Goal: Information Seeking & Learning: Check status

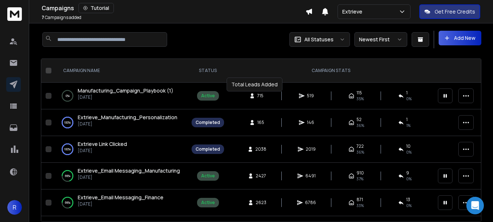
click at [258, 95] on span "715" at bounding box center [260, 96] width 7 height 6
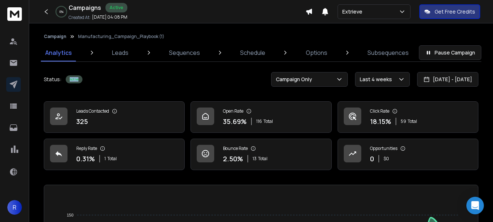
drag, startPoint x: 70, startPoint y: 78, endPoint x: 118, endPoint y: 78, distance: 48.2
click at [118, 78] on div "Status: Active Pause Campaign Campaign Only Last 4 weeks [DATE] - [DATE]" at bounding box center [261, 79] width 435 height 15
click at [118, 78] on div "Status: Active Pause Campaign Campaign Only Last 4 weeks 12 Sep 2025 - 10 Oct 2…" at bounding box center [261, 79] width 435 height 15
click at [336, 77] on icon at bounding box center [339, 79] width 7 height 7
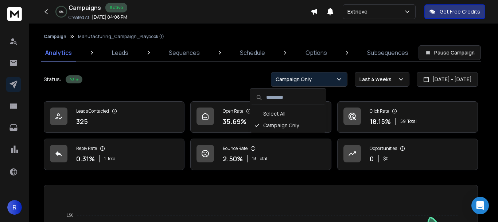
click at [336, 77] on icon at bounding box center [339, 79] width 7 height 7
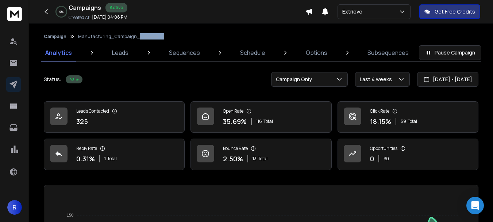
drag, startPoint x: 161, startPoint y: 35, endPoint x: 135, endPoint y: 37, distance: 26.3
click at [135, 37] on div "Campaign Manufacturing_Campaign_Playbook (1)" at bounding box center [261, 37] width 435 height 6
click at [188, 35] on div "Campaign Manufacturing_Campaign_Playbook (1)" at bounding box center [261, 37] width 435 height 6
click at [147, 37] on p "Manufacturing_Campaign_Playbook (1)" at bounding box center [121, 37] width 86 height 6
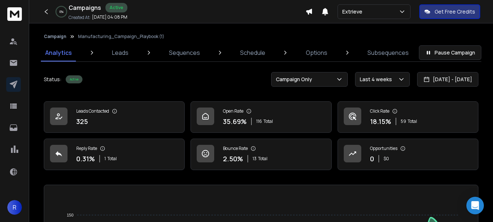
click at [211, 37] on div "Campaign Manufacturing_Campaign_Playbook (1)" at bounding box center [261, 37] width 435 height 6
drag, startPoint x: 152, startPoint y: 36, endPoint x: 134, endPoint y: 38, distance: 17.7
click at [134, 38] on p "Manufacturing_Campaign_Playbook (1)" at bounding box center [121, 37] width 86 height 6
click at [203, 34] on div "Campaign Manufacturing_Campaign_Playbook (1)" at bounding box center [261, 37] width 435 height 6
click at [384, 147] on p "Opportunities" at bounding box center [383, 148] width 27 height 6
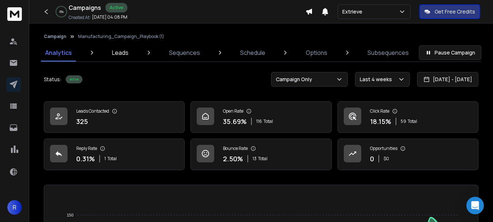
click at [125, 50] on p "Leads" at bounding box center [120, 52] width 16 height 9
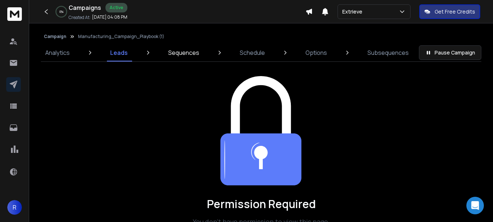
click at [190, 47] on link "Sequences" at bounding box center [184, 53] width 40 height 18
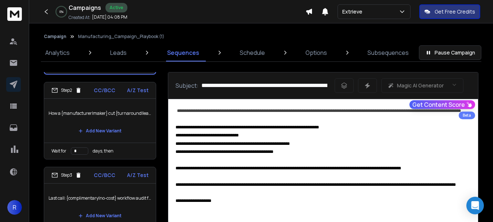
scroll to position [76, 0]
click at [118, 111] on p "How a {manufacturer|maker} cut {turnaround|lead time} by {60%|sixty percent}" at bounding box center [100, 113] width 103 height 20
type input "**********"
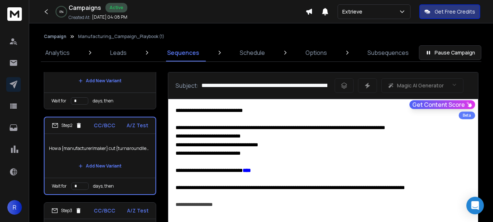
scroll to position [0, 0]
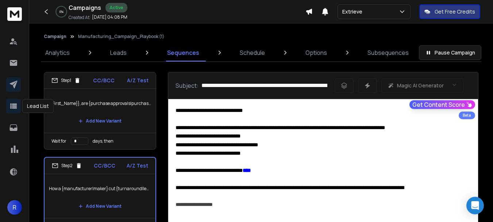
click at [12, 105] on icon at bounding box center [13, 105] width 9 height 9
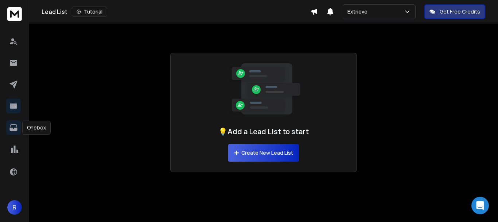
click at [12, 129] on icon at bounding box center [13, 127] width 8 height 7
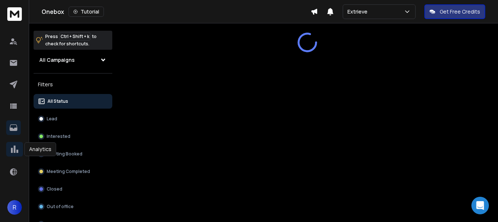
click at [15, 146] on icon at bounding box center [14, 148] width 7 height 7
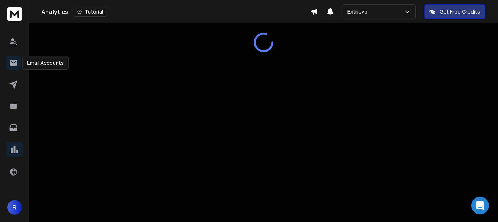
click at [17, 60] on icon at bounding box center [13, 62] width 9 height 9
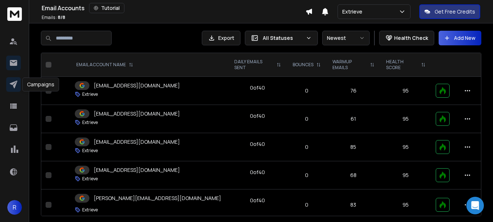
click at [12, 82] on icon at bounding box center [13, 84] width 9 height 9
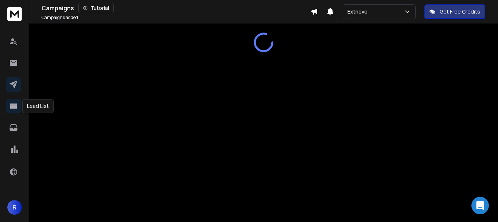
click at [14, 107] on icon at bounding box center [13, 105] width 7 height 5
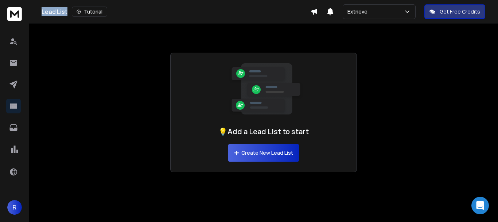
drag, startPoint x: 42, startPoint y: 11, endPoint x: 68, endPoint y: 13, distance: 26.3
click at [68, 13] on div "Lead List Tutorial" at bounding box center [176, 12] width 269 height 10
click at [65, 13] on div "Lead List Tutorial" at bounding box center [176, 12] width 269 height 10
drag, startPoint x: 65, startPoint y: 12, endPoint x: 56, endPoint y: 13, distance: 9.2
click at [56, 13] on div "Lead List Tutorial" at bounding box center [176, 12] width 269 height 10
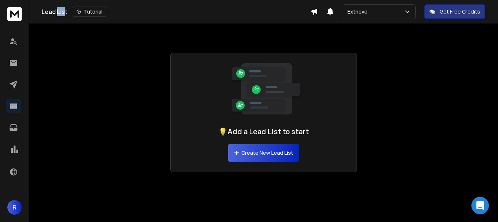
click at [61, 12] on div "Lead List Tutorial" at bounding box center [176, 12] width 269 height 10
drag, startPoint x: 67, startPoint y: 11, endPoint x: 58, endPoint y: 12, distance: 9.6
click at [58, 12] on div "Lead List Tutorial" at bounding box center [176, 12] width 269 height 10
click at [60, 12] on div "Lead List Tutorial" at bounding box center [176, 12] width 269 height 10
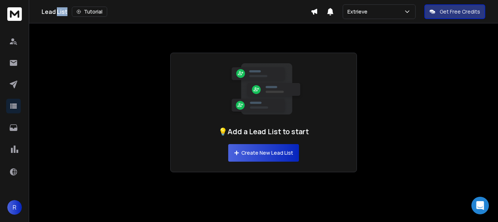
click at [148, 11] on div "Lead List Tutorial" at bounding box center [176, 12] width 269 height 10
click at [16, 61] on icon at bounding box center [13, 63] width 7 height 6
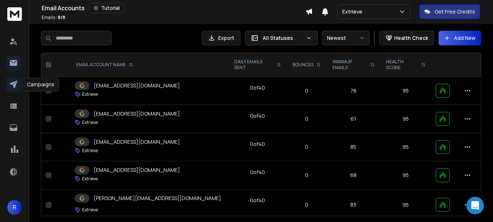
click at [11, 84] on icon at bounding box center [13, 85] width 8 height 8
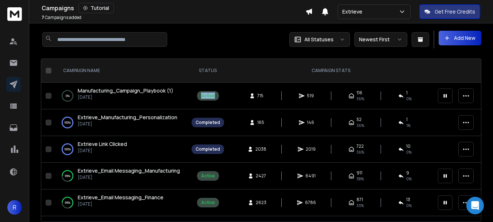
drag, startPoint x: 199, startPoint y: 95, endPoint x: 226, endPoint y: 95, distance: 27.0
click at [226, 95] on td "Active" at bounding box center [207, 95] width 41 height 27
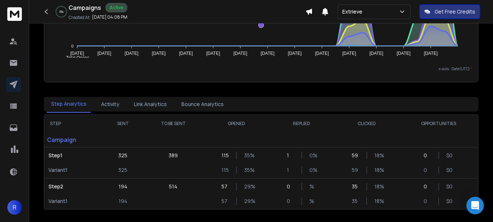
scroll to position [266, 0]
click at [119, 104] on button "Activity" at bounding box center [110, 103] width 27 height 16
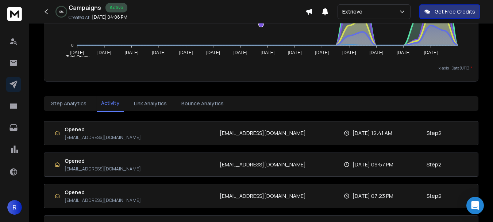
click at [160, 106] on button "Link Analytics" at bounding box center [151, 103] width 42 height 16
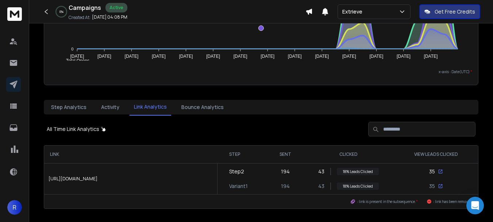
scroll to position [262, 0]
click at [209, 106] on button "Bounce Analytics" at bounding box center [202, 107] width 51 height 16
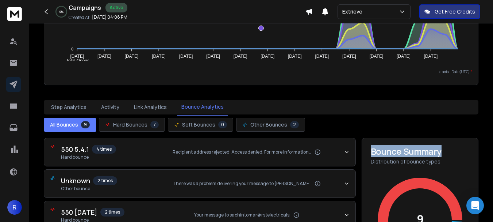
drag, startPoint x: 373, startPoint y: 151, endPoint x: 464, endPoint y: 150, distance: 91.6
click at [464, 150] on h3 "Bounce Summary" at bounding box center [420, 151] width 99 height 9
drag, startPoint x: 441, startPoint y: 150, endPoint x: 363, endPoint y: 149, distance: 78.5
click at [363, 149] on div "Bounce Summary Distribution of bounce types" at bounding box center [420, 151] width 116 height 27
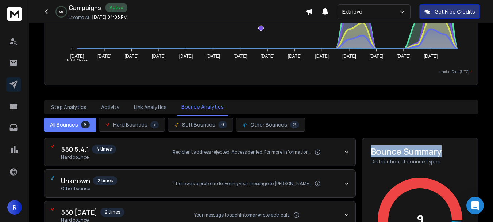
click at [448, 148] on h3 "Bounce Summary" at bounding box center [420, 151] width 99 height 9
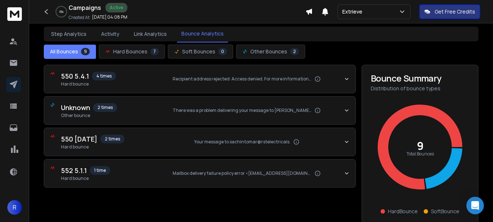
scroll to position [358, 0]
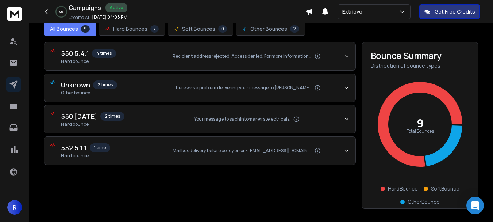
drag, startPoint x: 151, startPoint y: 151, endPoint x: 327, endPoint y: 182, distance: 178.7
click at [327, 182] on div "All Bounces 9 Hard Bounces 7 Soft Bounces 0 Other Bounces 2 550 5.4.1 4 times H…" at bounding box center [200, 115] width 312 height 187
click at [348, 150] on icon "button" at bounding box center [347, 150] width 6 height 6
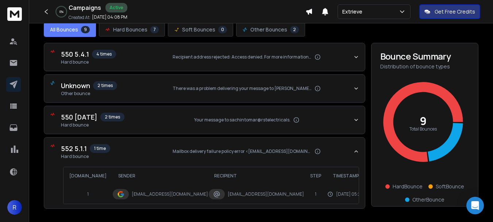
scroll to position [362, 0]
click at [359, 148] on icon "button" at bounding box center [356, 151] width 6 height 6
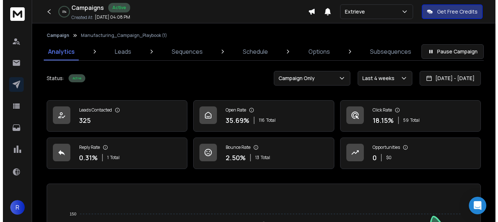
scroll to position [0, 0]
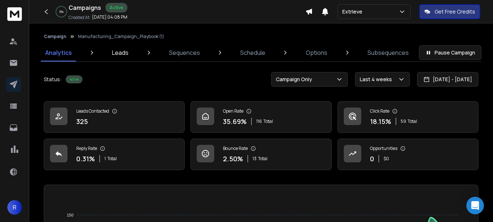
click at [120, 51] on p "Leads" at bounding box center [120, 52] width 16 height 9
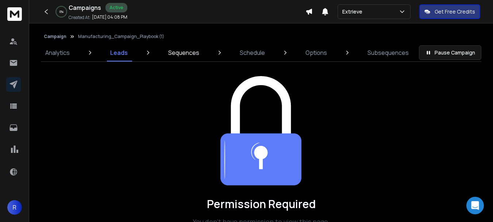
click at [181, 53] on p "Sequences" at bounding box center [183, 52] width 31 height 9
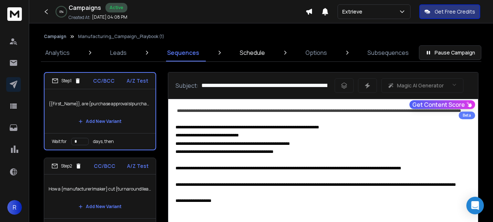
click at [261, 45] on link "Schedule" at bounding box center [252, 53] width 34 height 18
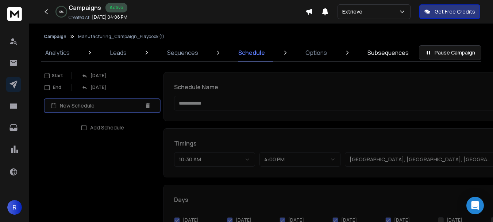
click at [401, 51] on p "Subsequences" at bounding box center [387, 52] width 41 height 9
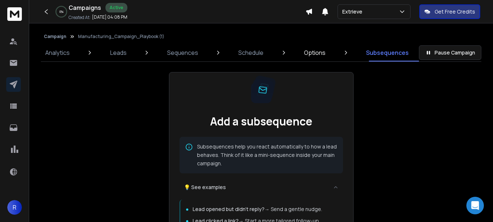
click at [318, 52] on p "Options" at bounding box center [315, 52] width 22 height 9
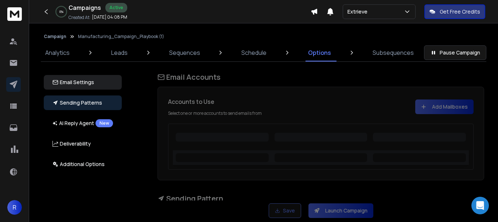
click at [86, 105] on p "Sending Patterns" at bounding box center [78, 102] width 50 height 7
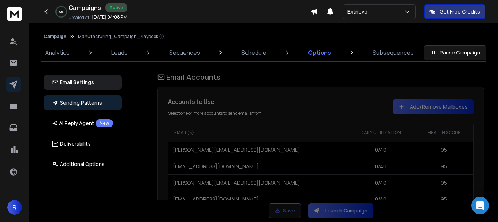
scroll to position [121, 0]
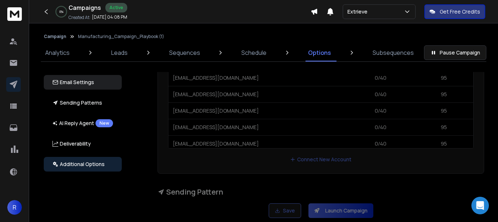
click at [90, 162] on p "Additional Options" at bounding box center [79, 163] width 52 height 7
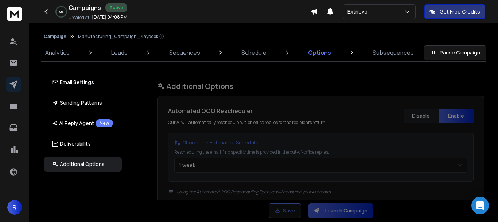
scroll to position [1316, 0]
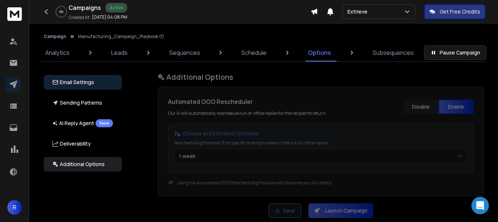
click at [76, 81] on p "Email Settings" at bounding box center [74, 81] width 42 height 7
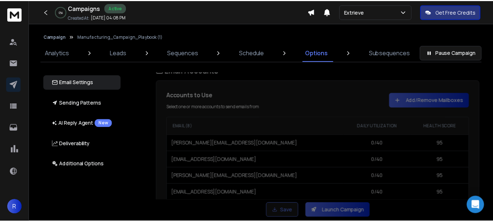
scroll to position [0, 0]
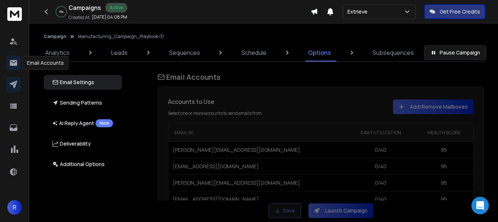
click at [15, 62] on icon at bounding box center [13, 63] width 7 height 6
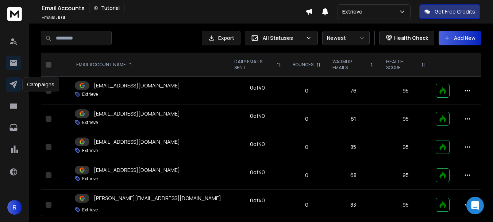
click at [14, 83] on icon at bounding box center [13, 85] width 8 height 8
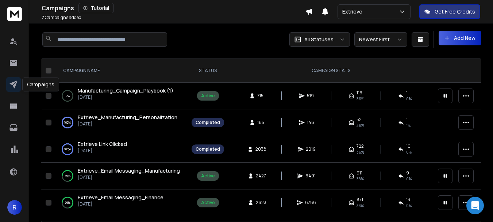
click at [120, 89] on span "Manufacturing_Campaign_Playbook (1)" at bounding box center [126, 90] width 96 height 7
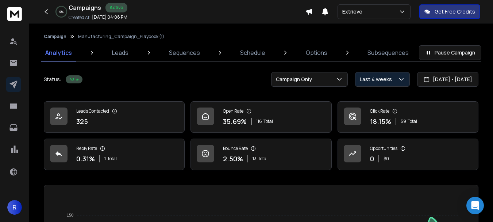
click at [370, 77] on p "Last 4 weeks" at bounding box center [377, 79] width 35 height 7
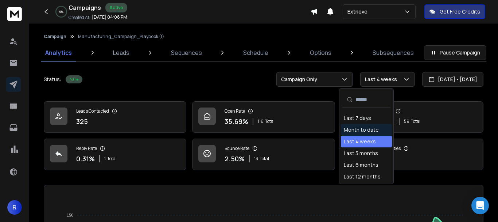
click at [363, 130] on div "Month to date" at bounding box center [361, 129] width 35 height 7
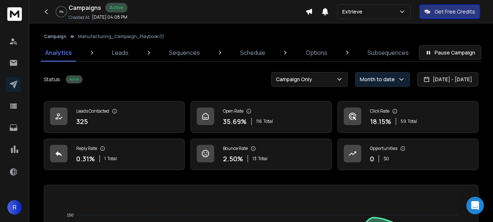
click at [398, 76] on icon "button" at bounding box center [401, 79] width 7 height 7
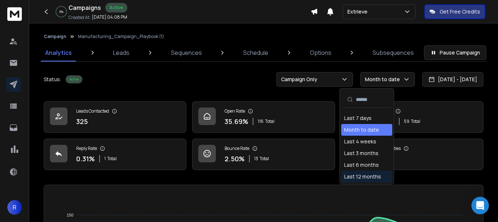
click at [493, 98] on html "ReferralStack Unlock AI-powered affiliate growth Lifetime Deals available! Clai…" at bounding box center [249, 111] width 498 height 222
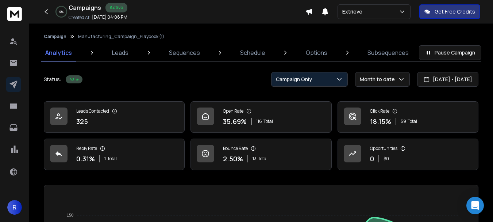
click at [336, 77] on icon at bounding box center [339, 79] width 7 height 7
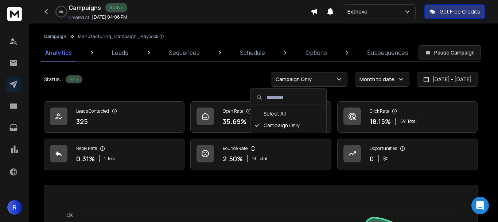
click at [220, 79] on div "Status: Active Pause Campaign Campaign Only Month to date 01 Oct 2025 - 10 Oct …" at bounding box center [261, 79] width 435 height 15
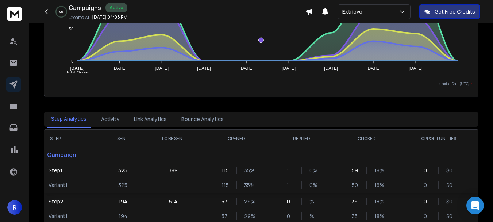
scroll to position [266, 0]
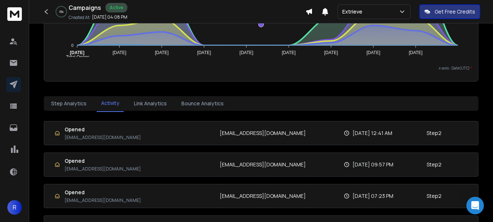
click at [118, 103] on button "Activity" at bounding box center [110, 103] width 27 height 17
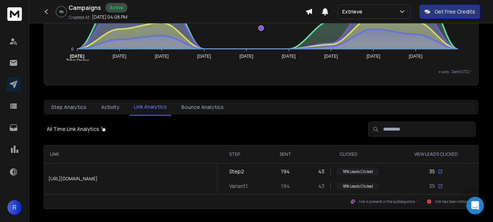
click at [158, 99] on button "Link Analytics" at bounding box center [151, 107] width 42 height 17
click at [217, 103] on button "Bounce Analytics" at bounding box center [202, 107] width 51 height 16
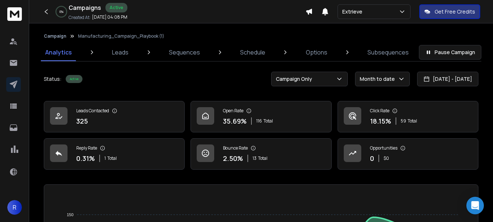
scroll to position [0, 0]
click at [404, 12] on icon "button" at bounding box center [402, 12] width 4 height 2
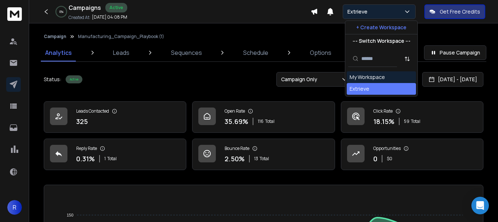
click at [404, 12] on div "Extrieve" at bounding box center [379, 11] width 63 height 7
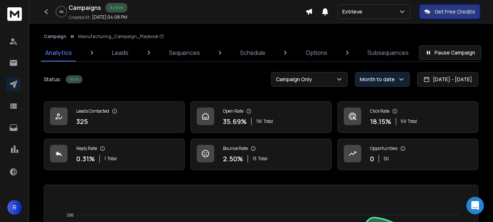
click at [398, 79] on icon "button" at bounding box center [401, 79] width 7 height 7
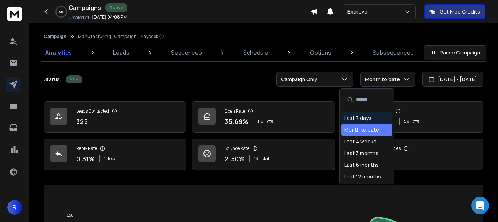
click at [361, 119] on div "Last 7 days" at bounding box center [357, 117] width 27 height 7
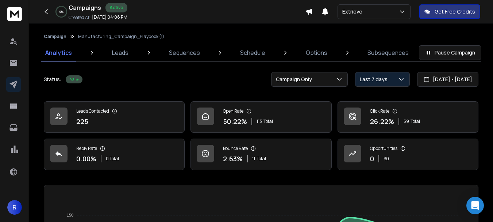
click at [400, 78] on icon "button" at bounding box center [402, 79] width 4 height 2
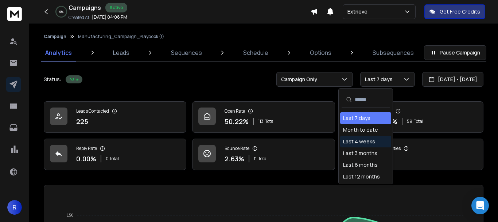
click at [369, 141] on div "Last 4 weeks" at bounding box center [359, 141] width 32 height 7
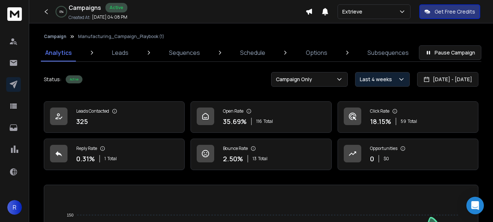
click at [376, 81] on div "Last 4 weeks" at bounding box center [382, 79] width 45 height 7
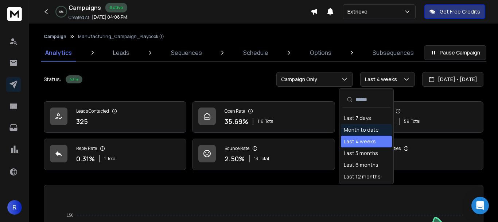
click at [358, 126] on div "Month to date" at bounding box center [361, 129] width 35 height 7
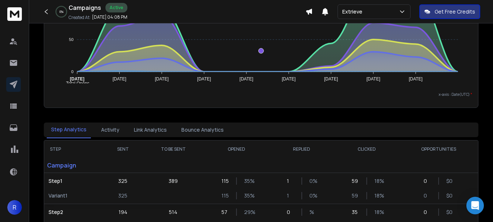
scroll to position [266, 0]
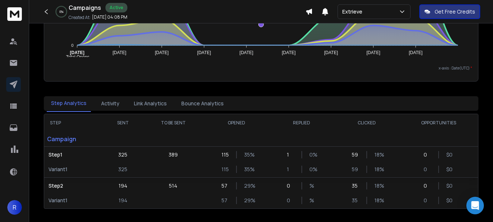
click at [446, 124] on th "OPPORTUNITIES" at bounding box center [438, 123] width 79 height 18
click at [474, 121] on th "OPPORTUNITIES" at bounding box center [438, 123] width 79 height 18
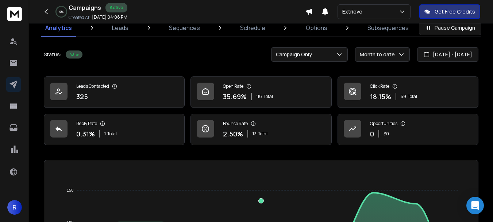
scroll to position [0, 0]
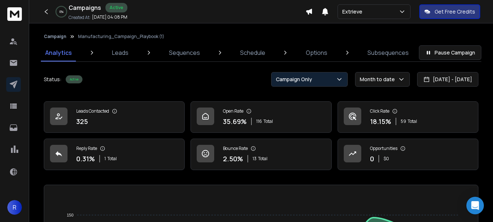
click at [336, 77] on icon at bounding box center [339, 79] width 7 height 7
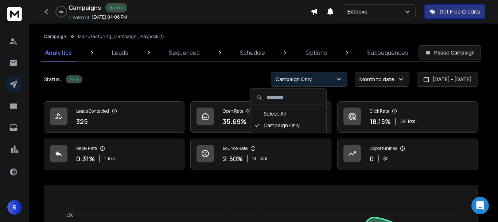
click at [336, 77] on icon at bounding box center [339, 79] width 7 height 7
click at [210, 74] on div "Status: Active Pause Campaign Campaign Only Month to date 01 Oct 2025 - 10 Oct …" at bounding box center [261, 79] width 435 height 15
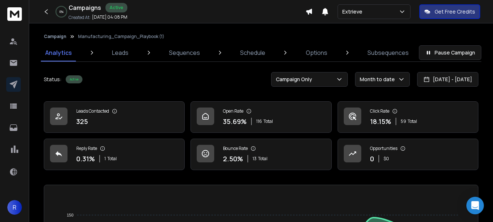
click at [184, 73] on div "Status: Active Pause Campaign Campaign Only Month to date 01 Oct 2025 - 10 Oct …" at bounding box center [261, 79] width 435 height 15
